Goal: Task Accomplishment & Management: Manage account settings

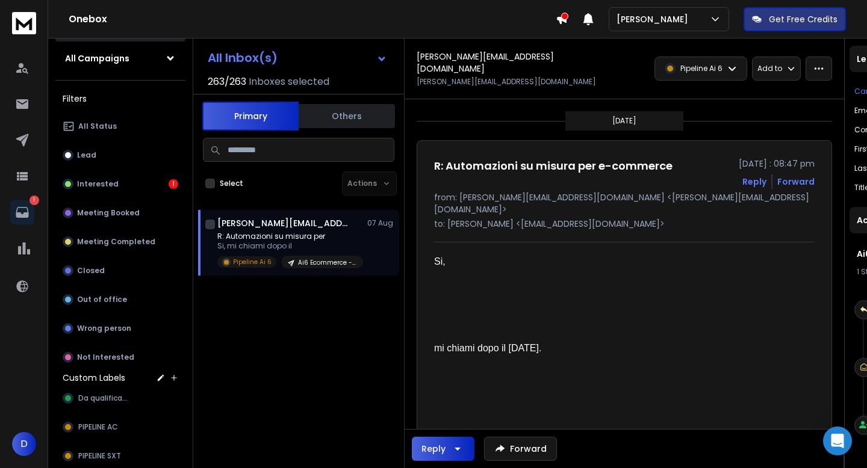
scroll to position [37, 0]
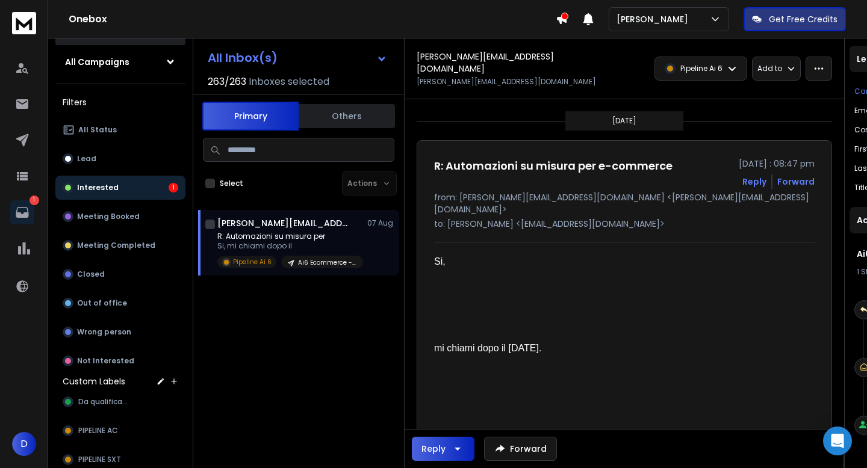
click at [117, 193] on button "Interested 1" at bounding box center [120, 188] width 130 height 24
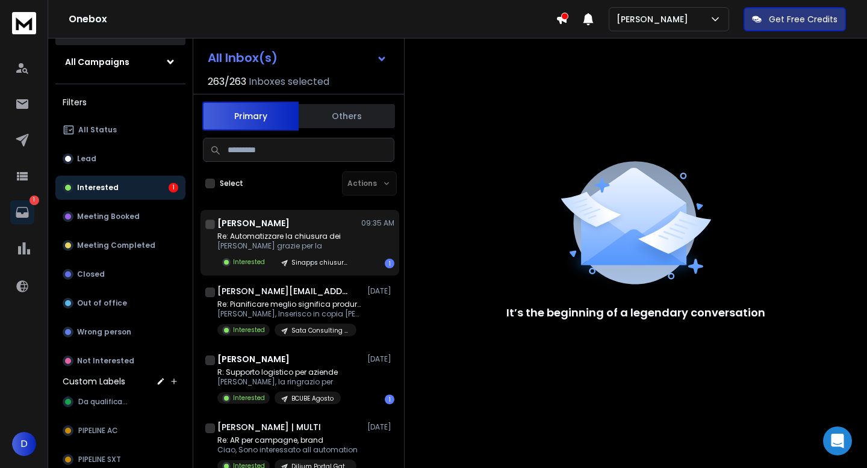
click at [355, 245] on div "Re: Automatizzare la chiusura dei Ciao [PERSON_NAME] grazie per la Interested S…" at bounding box center [305, 250] width 177 height 37
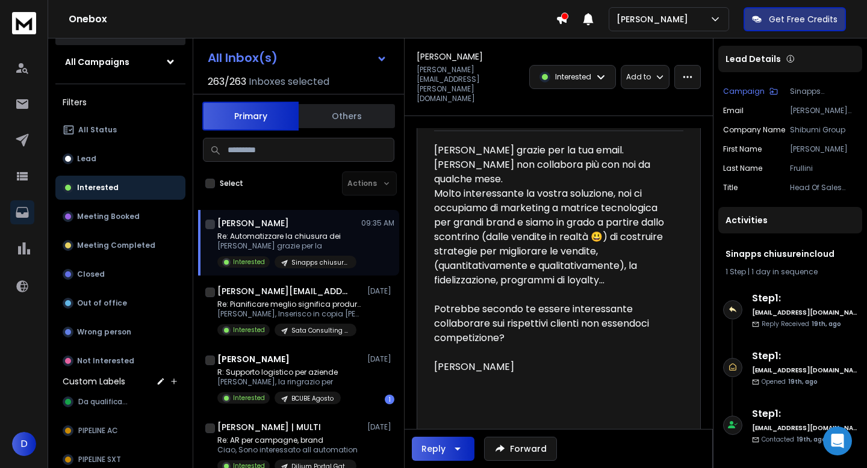
scroll to position [0, 0]
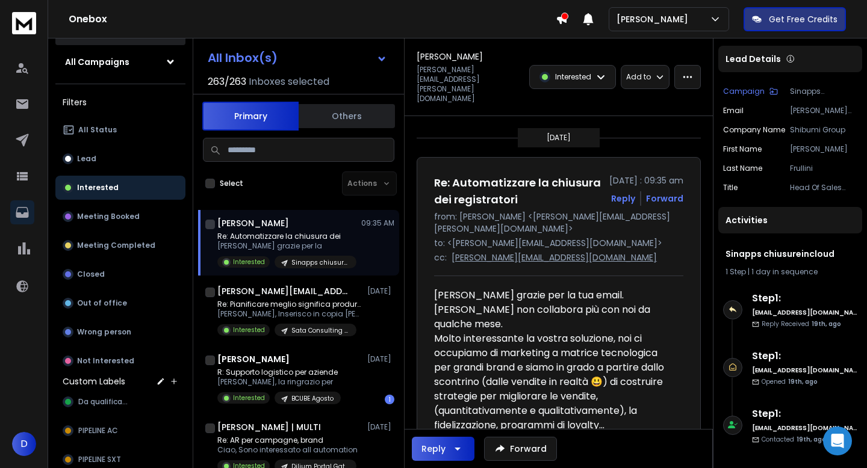
click at [693, 72] on icon "button" at bounding box center [687, 77] width 11 height 11
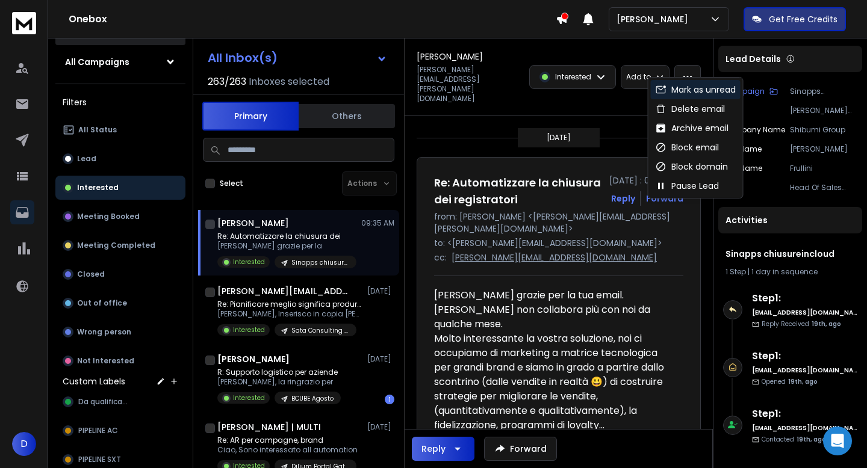
click at [691, 91] on div "Mark as unread" at bounding box center [695, 90] width 80 height 12
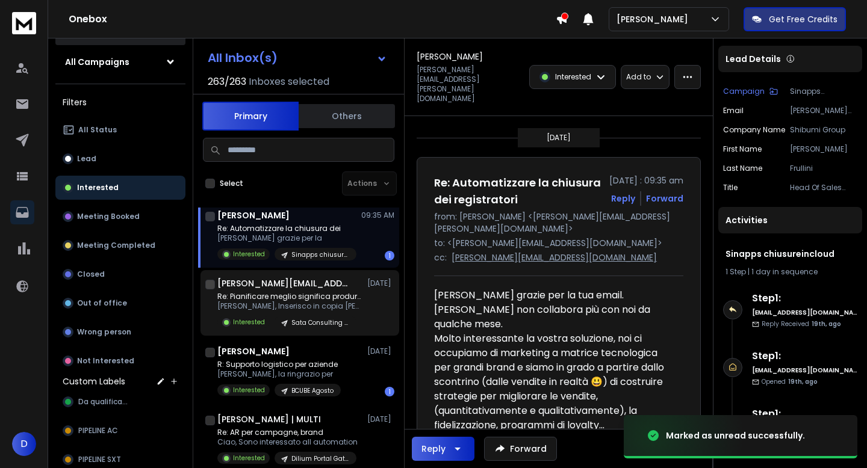
scroll to position [3, 0]
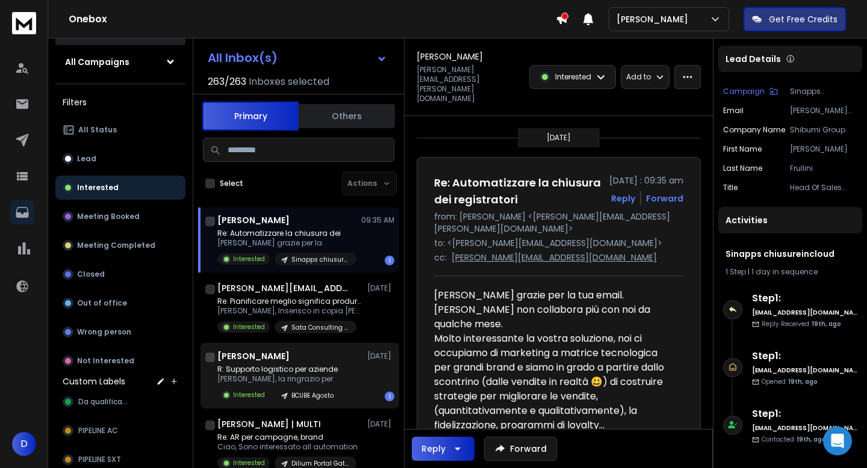
click at [377, 381] on div "R: Supporto logistico per aziende [PERSON_NAME], la ringrazio per Interested BC…" at bounding box center [305, 383] width 177 height 37
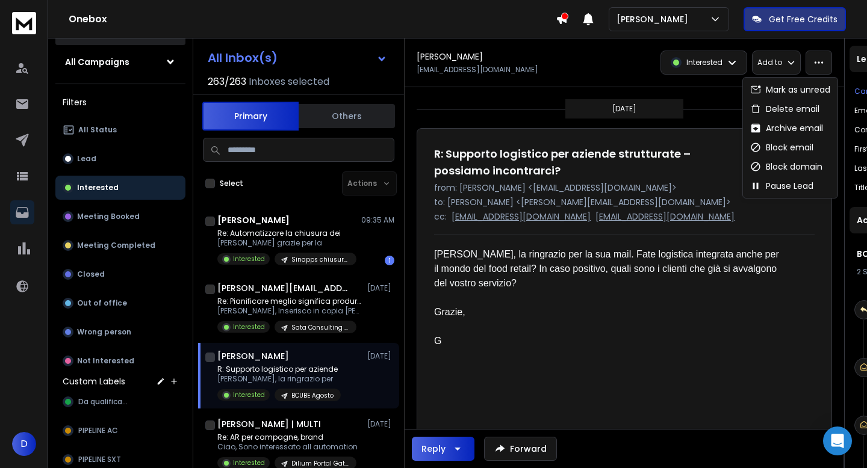
click at [828, 69] on button "button" at bounding box center [818, 63] width 26 height 24
click at [808, 91] on div "Mark as unread" at bounding box center [790, 90] width 80 height 12
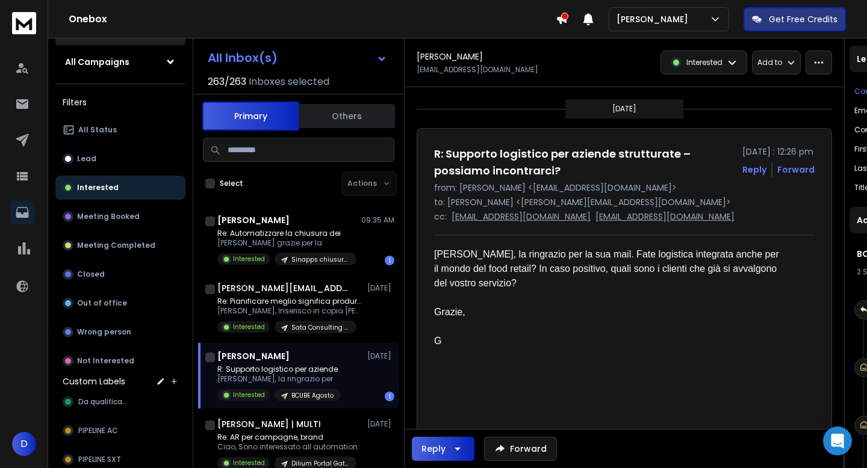
drag, startPoint x: 530, startPoint y: 301, endPoint x: 425, endPoint y: 273, distance: 107.9
copy div "[PERSON_NAME], la ringrazio per la sua mail. Fate logistica integrata anche per…"
